Goal: Task Accomplishment & Management: Manage account settings

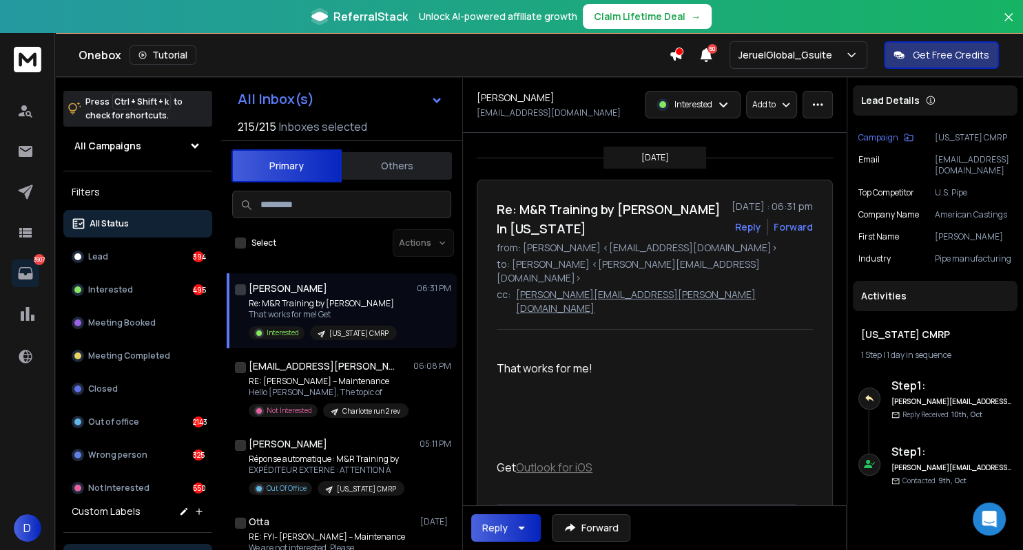
scroll to position [267, 0]
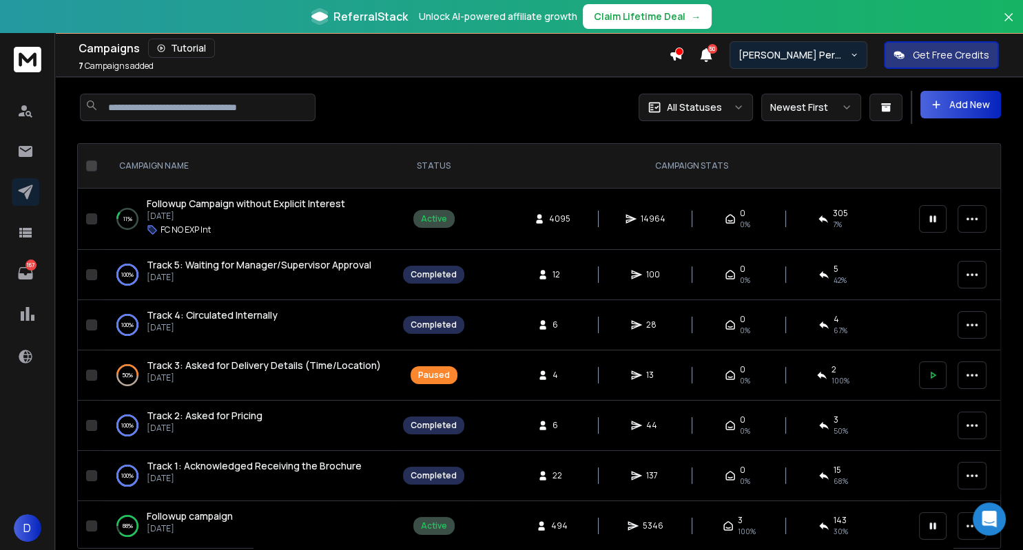
click at [798, 54] on p "dennis Personal WorkSpace" at bounding box center [794, 55] width 112 height 14
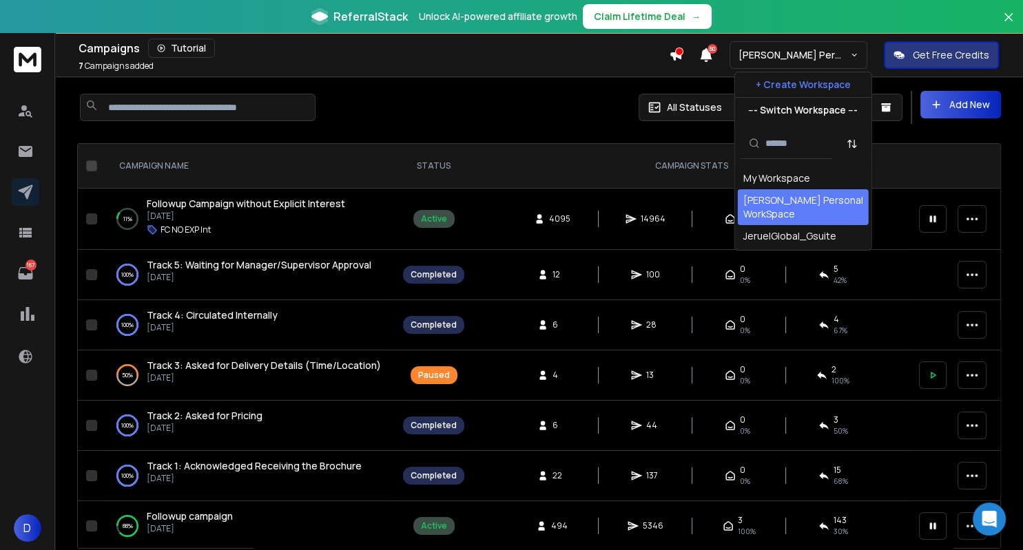
click at [781, 211] on div "dennis Personal WorkSpace" at bounding box center [803, 207] width 120 height 28
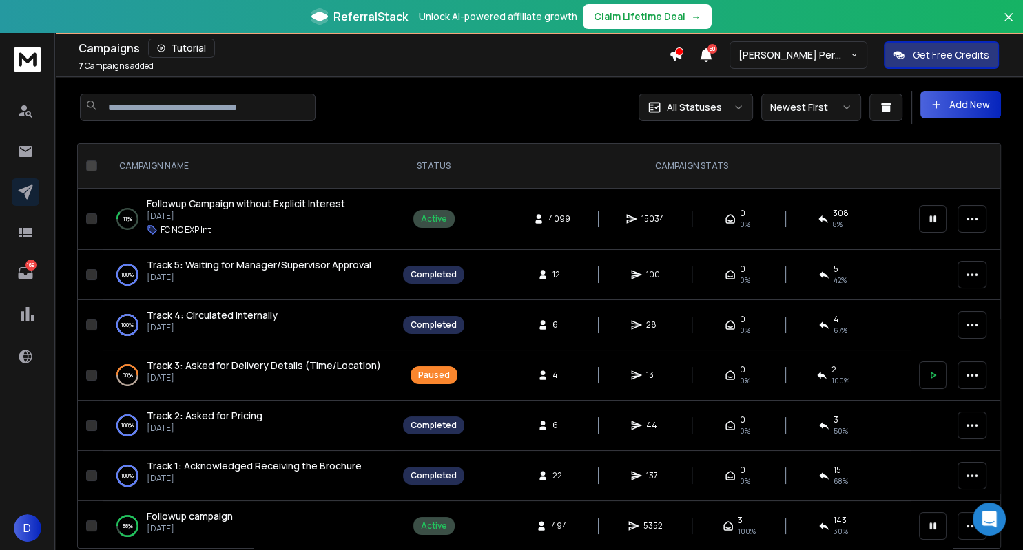
click at [229, 201] on span "Followup Campaign without Explicit Interest" at bounding box center [246, 203] width 198 height 13
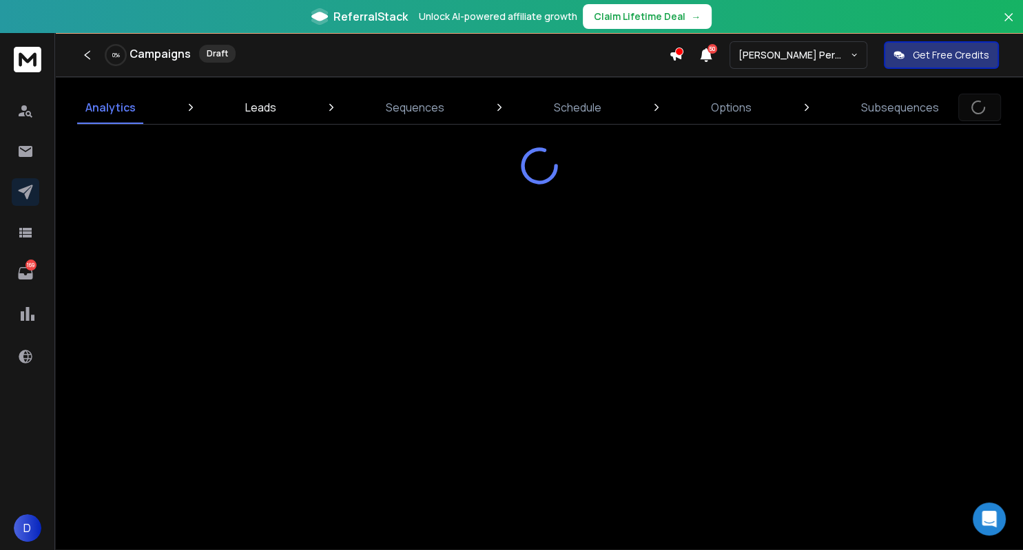
click at [249, 121] on link "Leads" at bounding box center [261, 107] width 48 height 33
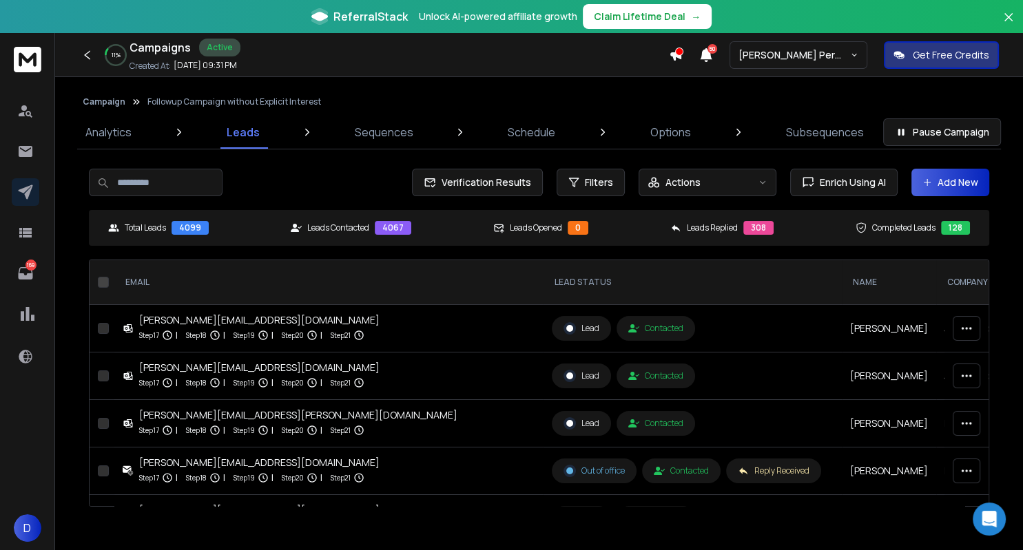
click at [189, 178] on input at bounding box center [156, 183] width 134 height 28
paste input "**********"
type input "**********"
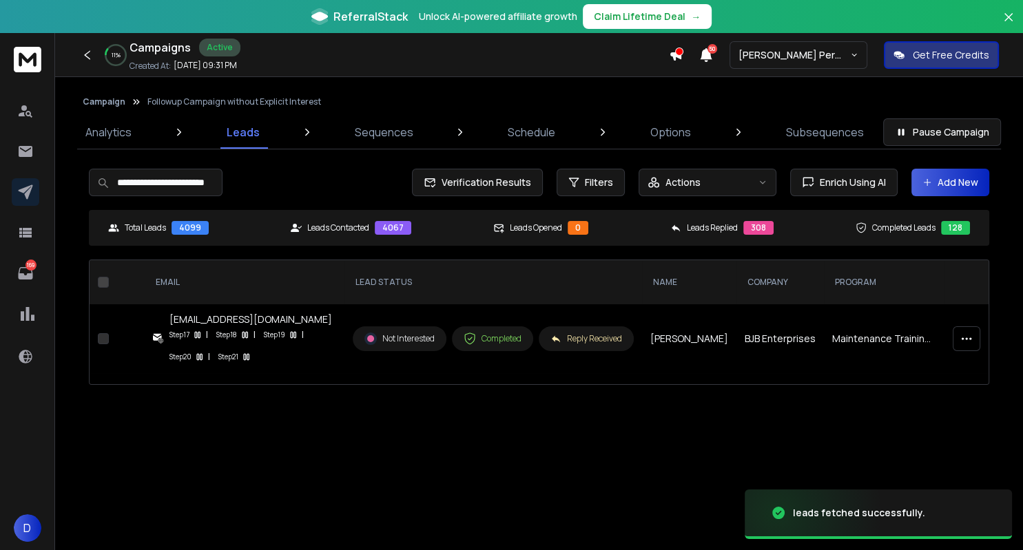
click at [877, 337] on td "Maintenance Training Programs" at bounding box center [884, 338] width 121 height 69
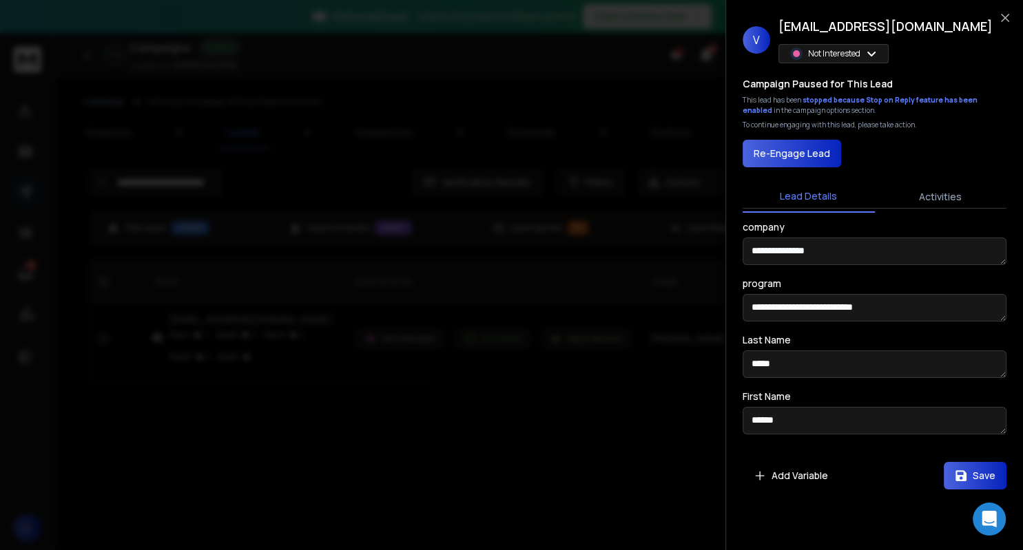
drag, startPoint x: 575, startPoint y: 336, endPoint x: 651, endPoint y: 340, distance: 75.9
click at [587, 336] on div at bounding box center [511, 275] width 1023 height 550
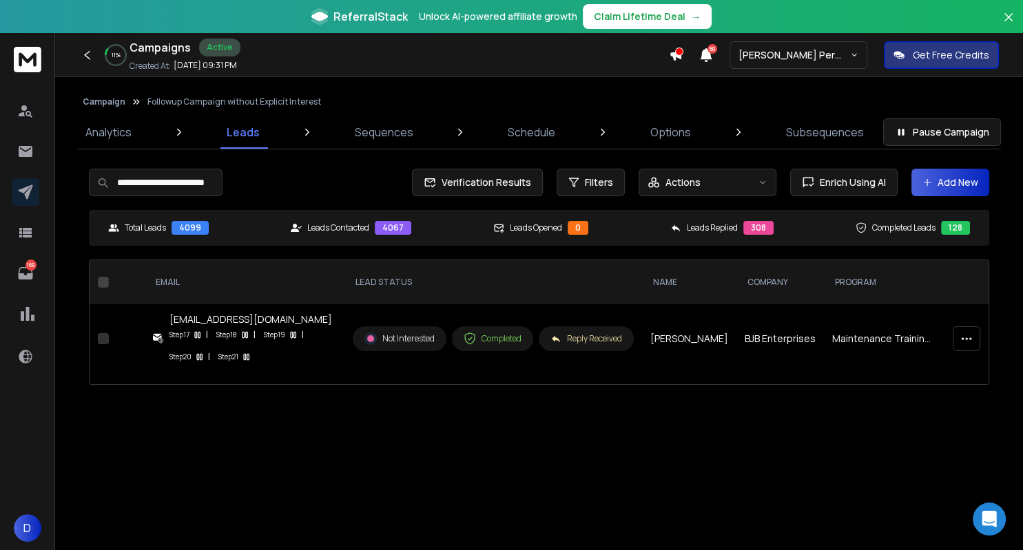
click at [965, 335] on icon "button" at bounding box center [966, 339] width 12 height 12
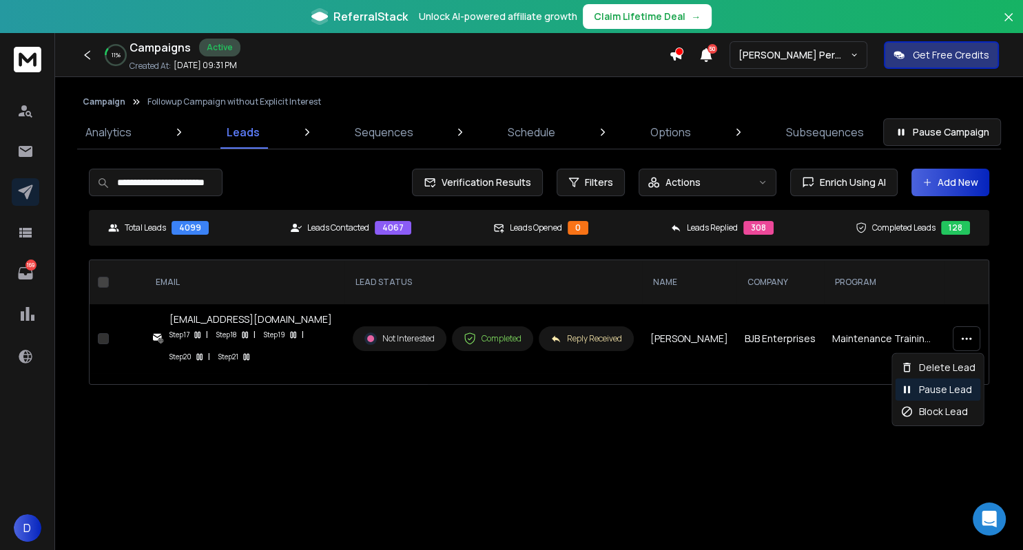
click at [924, 393] on p "Pause Lead" at bounding box center [944, 390] width 53 height 14
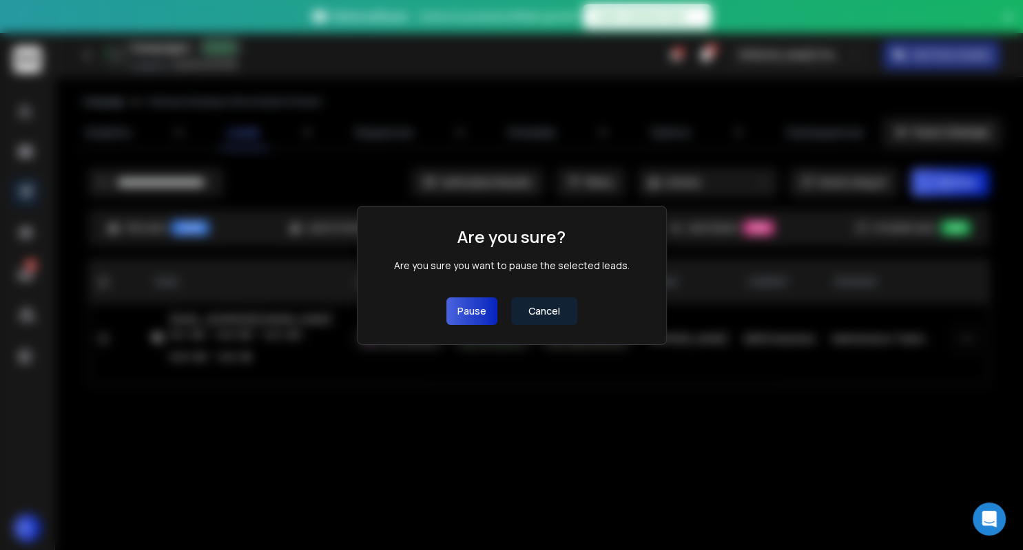
click at [481, 309] on button "Pause" at bounding box center [471, 311] width 51 height 28
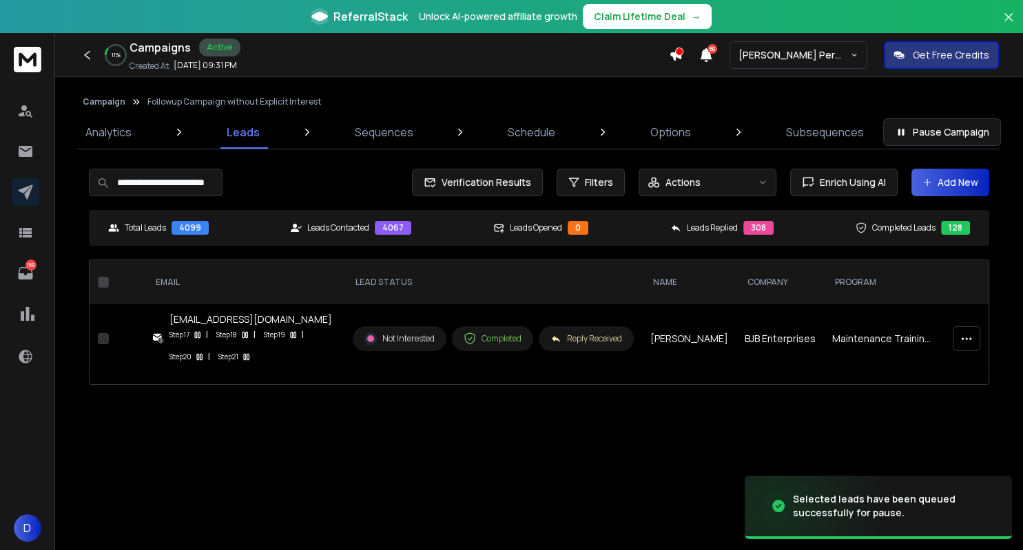
click at [446, 450] on div "**********" at bounding box center [511, 275] width 1023 height 550
click at [93, 53] on icon at bounding box center [87, 55] width 12 height 12
